Goal: Task Accomplishment & Management: Use online tool/utility

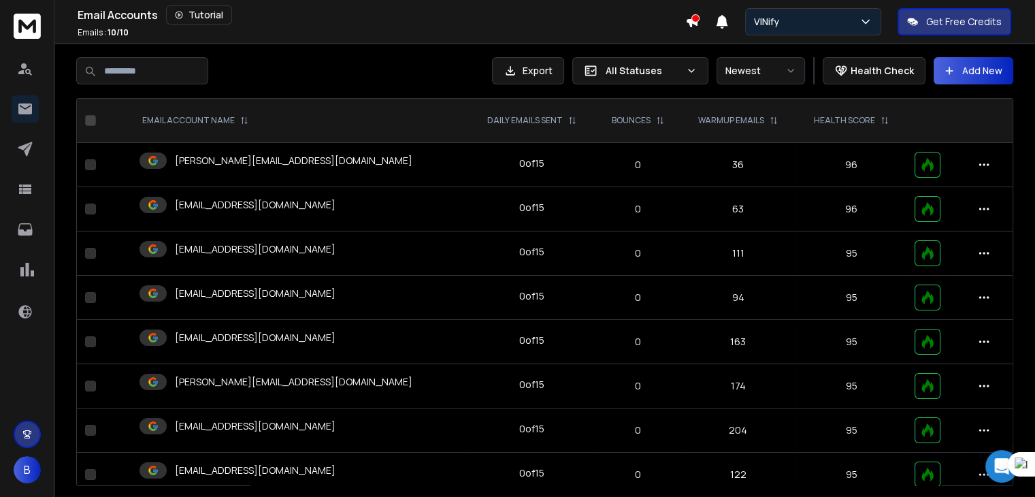
click at [797, 28] on div "VINify" at bounding box center [813, 22] width 118 height 14
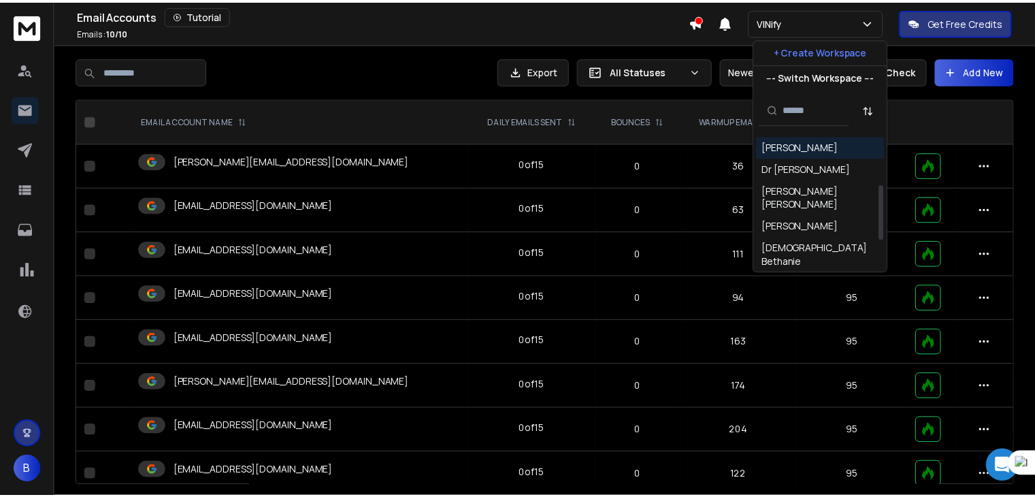
scroll to position [128, 0]
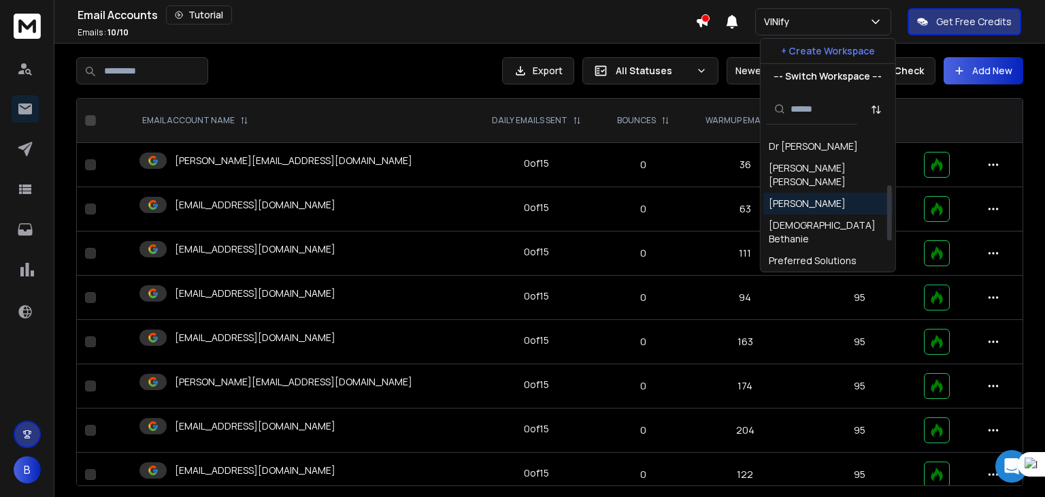
click at [806, 207] on div "[PERSON_NAME]" at bounding box center [807, 204] width 77 height 14
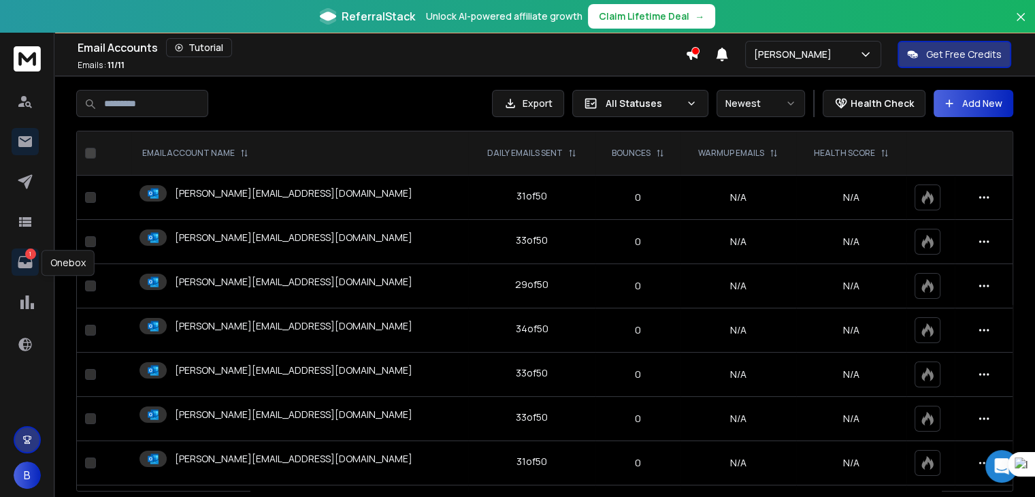
click at [29, 269] on icon at bounding box center [25, 262] width 16 height 16
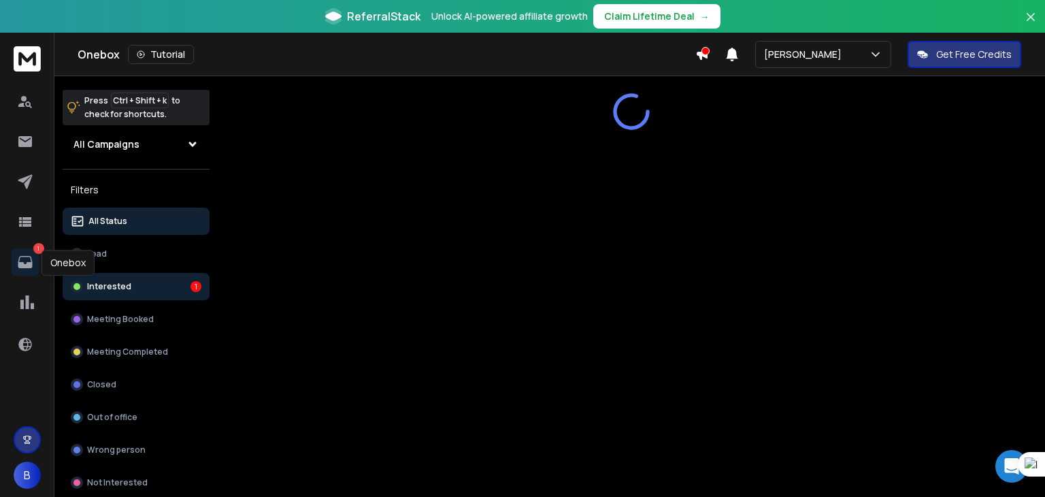
click at [133, 282] on button "Interested 1" at bounding box center [136, 286] width 147 height 27
click at [1034, 14] on icon "Close banner" at bounding box center [1031, 17] width 8 height 8
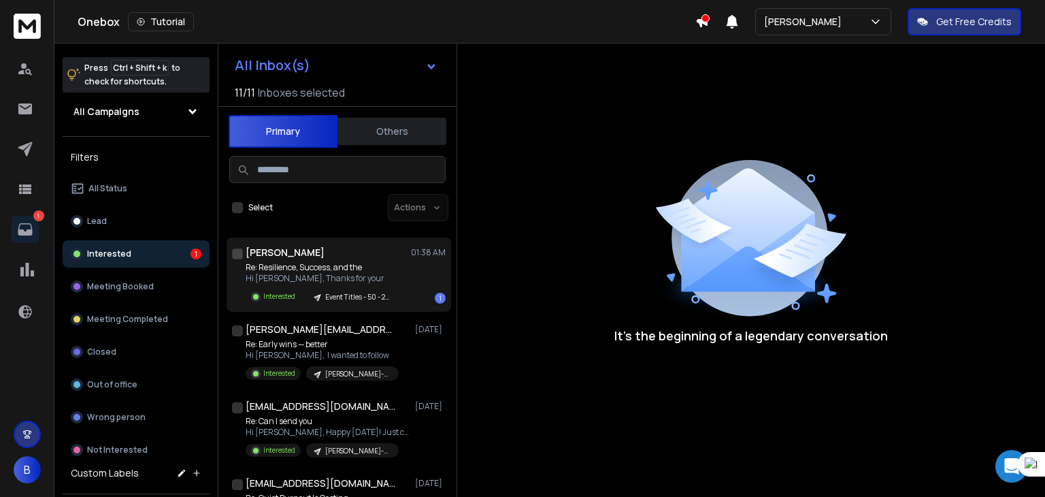
click at [319, 258] on div "Matt Ewalt 01:38 AM" at bounding box center [346, 253] width 200 height 14
